Goal: Task Accomplishment & Management: Manage account settings

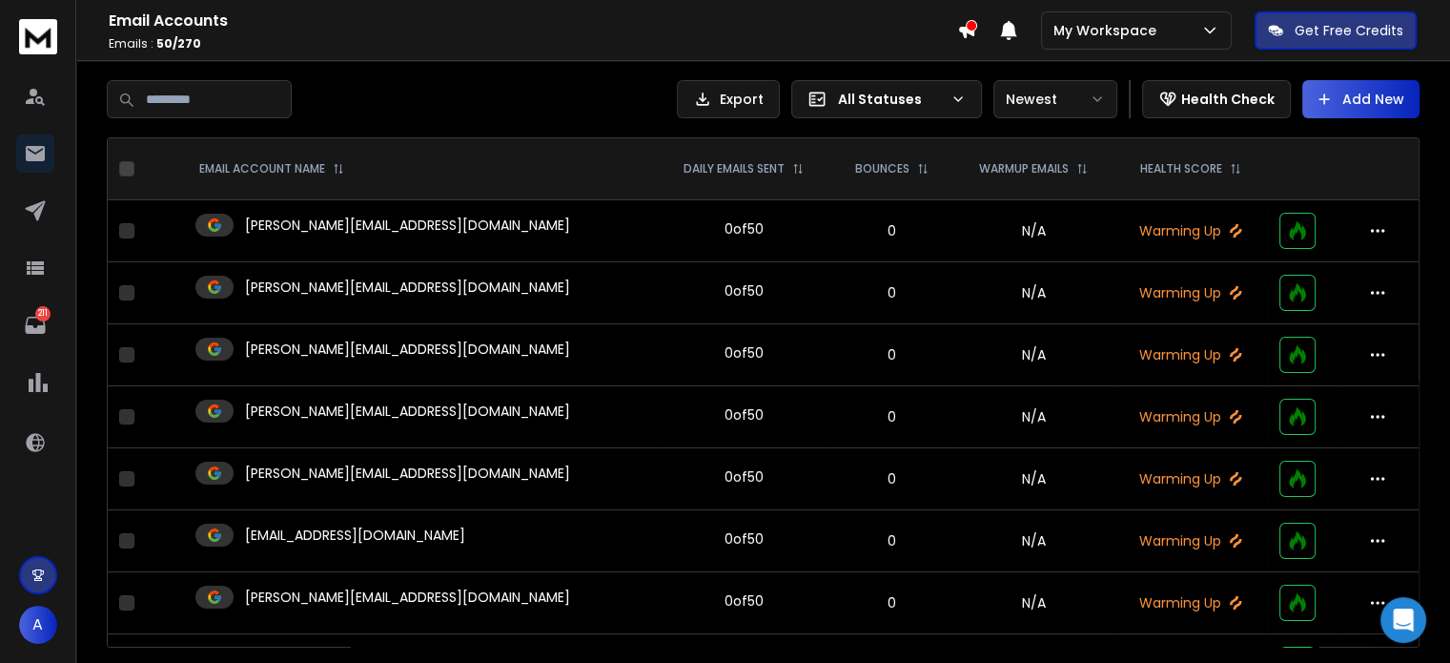
click at [1335, 83] on button "Add New" at bounding box center [1360, 99] width 117 height 38
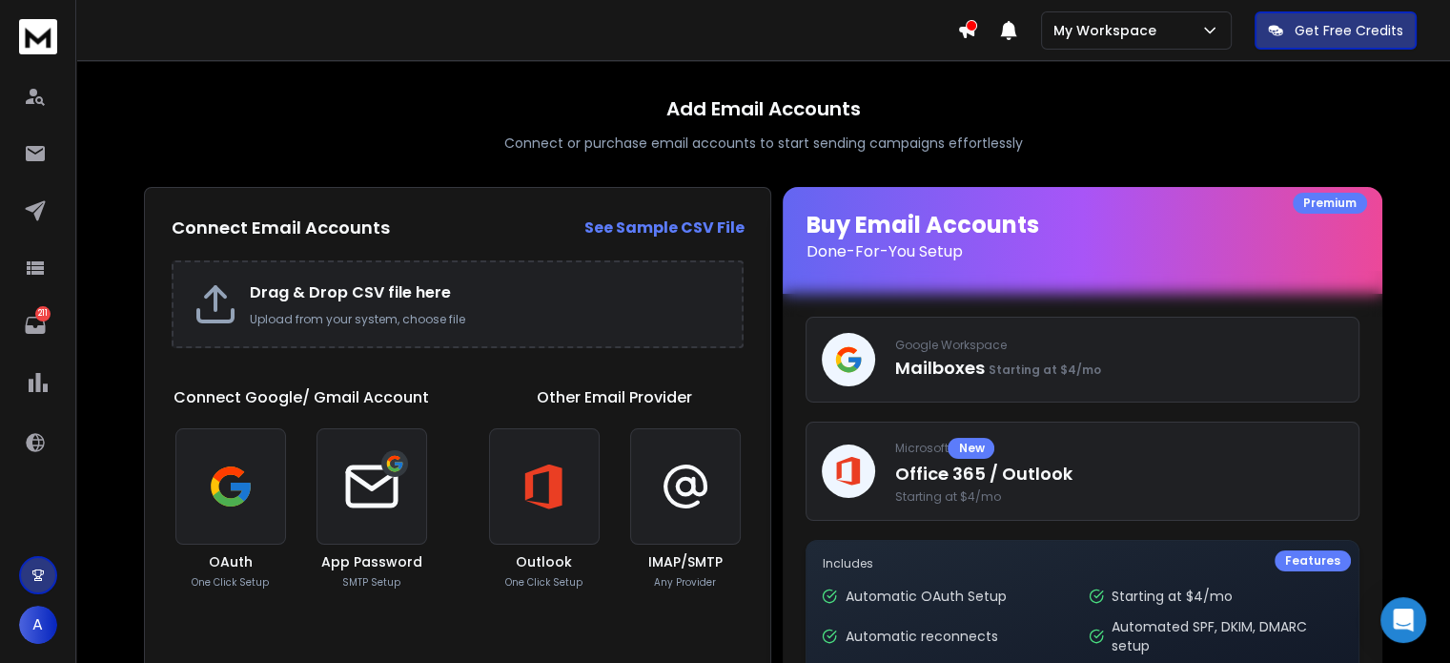
click at [197, 522] on div at bounding box center [230, 486] width 111 height 116
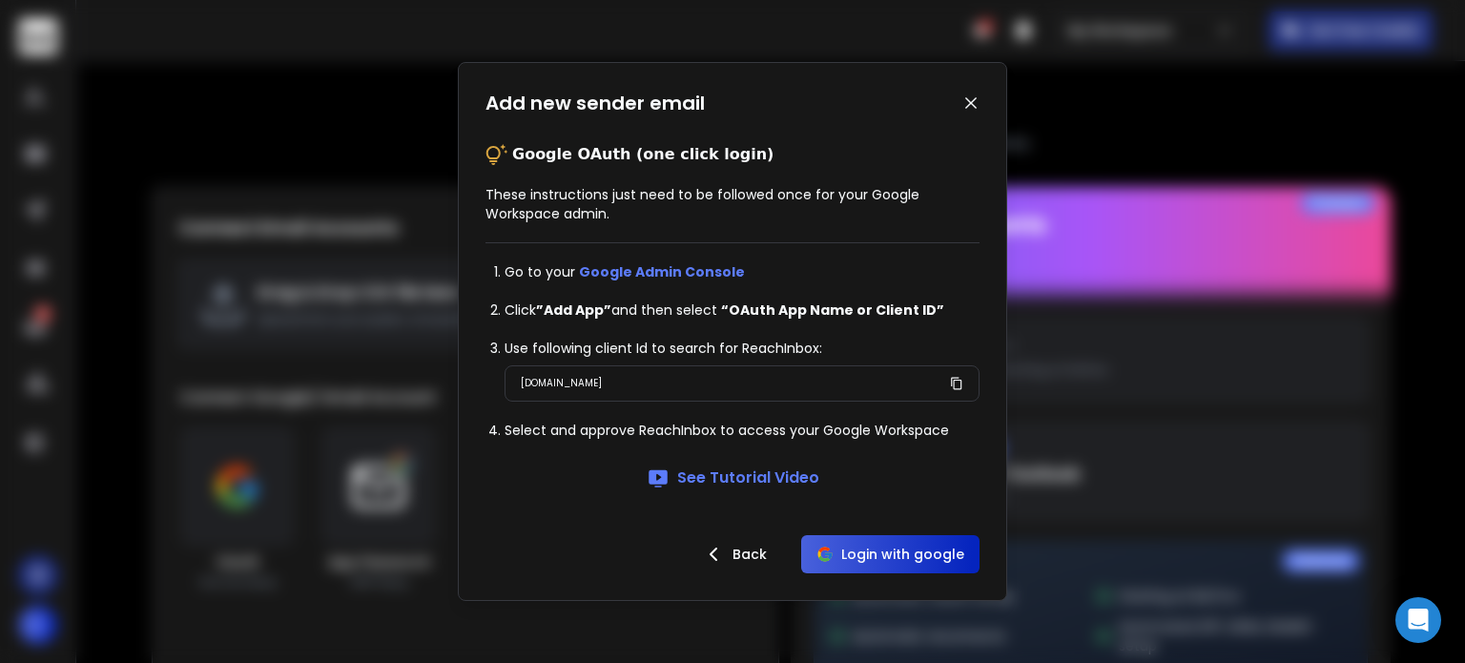
click at [862, 546] on button "Login with google" at bounding box center [890, 554] width 178 height 38
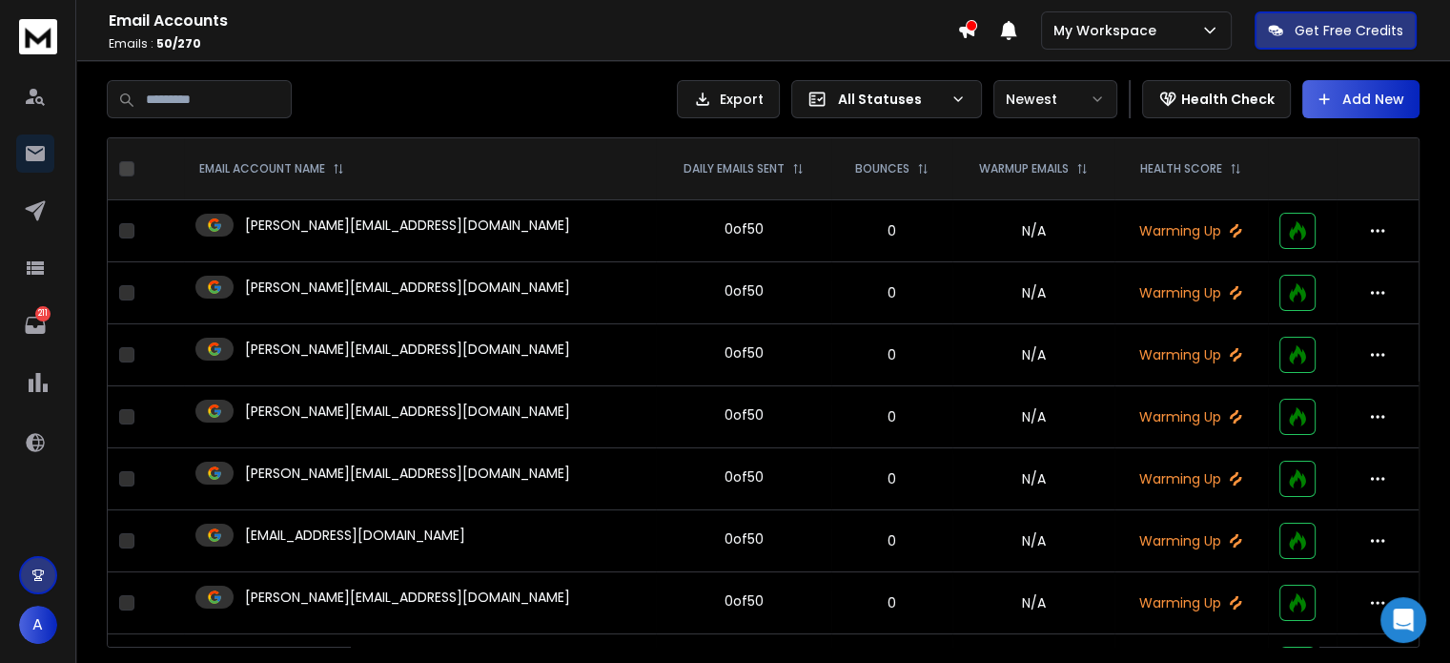
click at [236, 99] on input at bounding box center [199, 99] width 185 height 38
click at [1339, 102] on button "Add New" at bounding box center [1360, 99] width 117 height 38
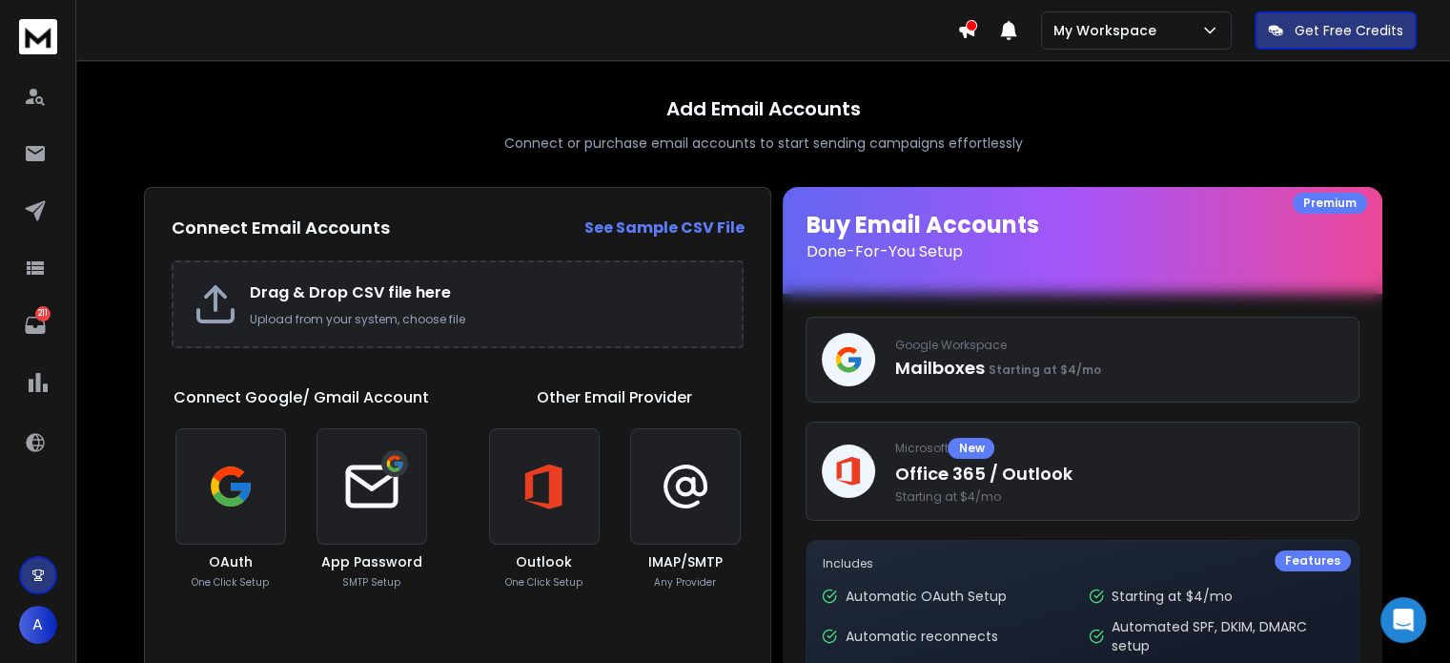
click at [243, 519] on div at bounding box center [230, 486] width 111 height 116
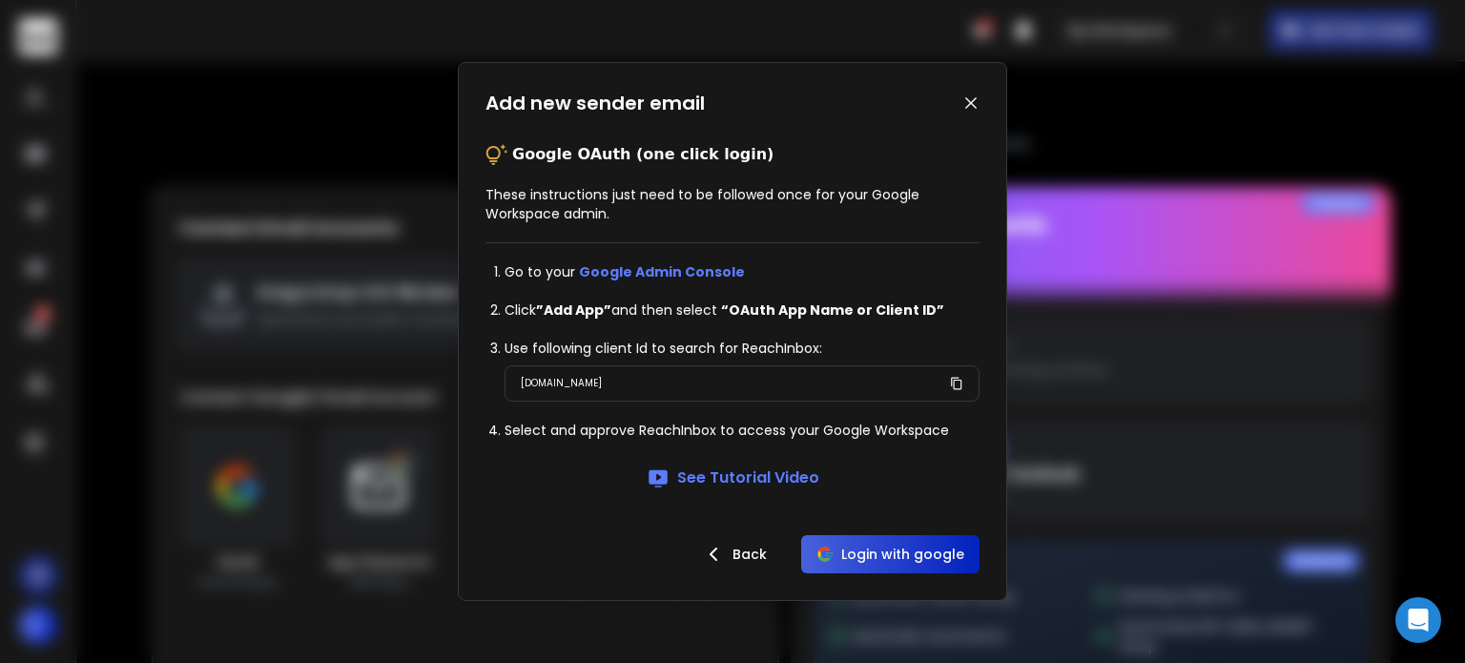
click at [897, 538] on button "Login with google" at bounding box center [890, 554] width 178 height 38
